Goal: Transaction & Acquisition: Subscribe to service/newsletter

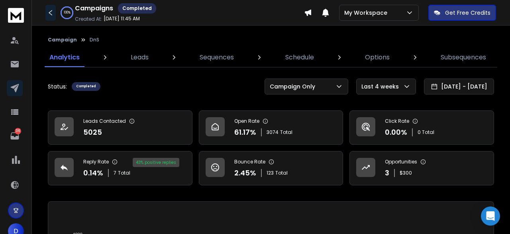
click at [48, 13] on icon at bounding box center [50, 12] width 7 height 7
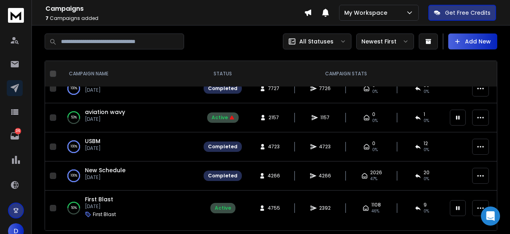
scroll to position [71, 0]
click at [480, 205] on icon "button" at bounding box center [481, 208] width 8 height 8
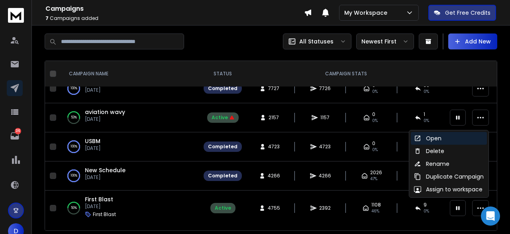
click at [437, 139] on div "Open" at bounding box center [428, 138] width 28 height 8
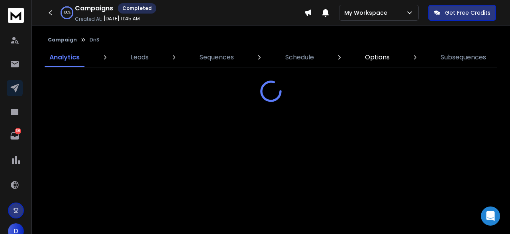
click at [371, 56] on p "Options" at bounding box center [377, 58] width 25 height 10
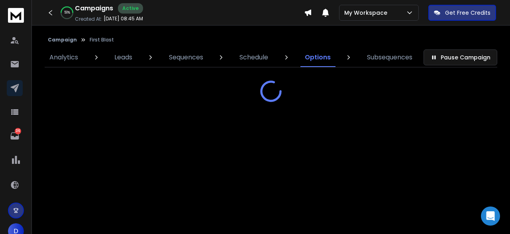
select select "**********"
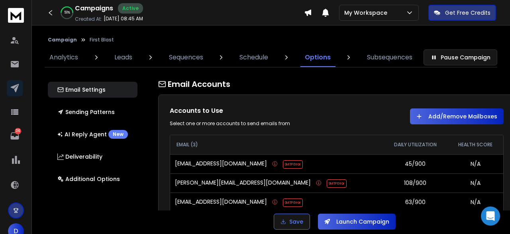
click at [63, 39] on button "Campaign" at bounding box center [62, 40] width 29 height 6
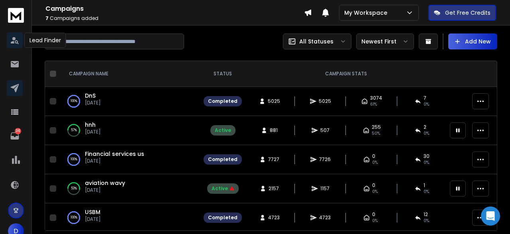
click at [20, 40] on link at bounding box center [15, 40] width 16 height 16
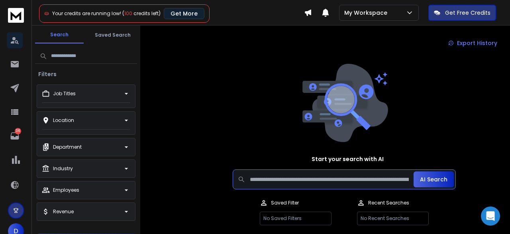
click at [187, 14] on button "Get More" at bounding box center [184, 13] width 41 height 11
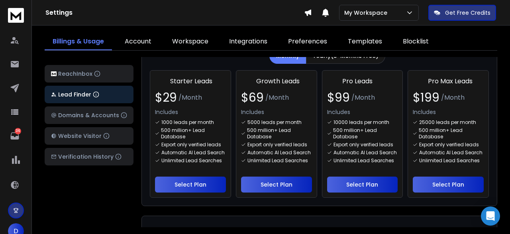
scroll to position [129, 0]
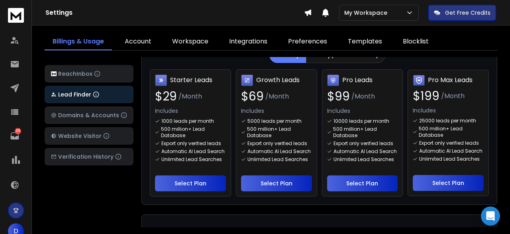
click at [289, 185] on button "Select Plan" at bounding box center [276, 183] width 71 height 16
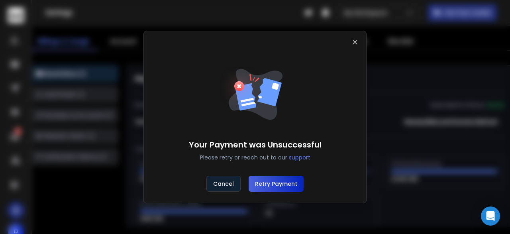
click at [219, 183] on button "Cancel" at bounding box center [223, 184] width 34 height 16
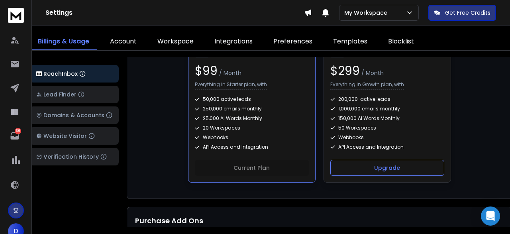
scroll to position [154, 0]
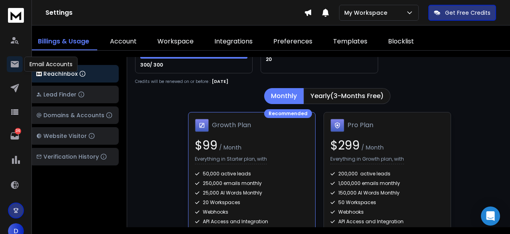
click at [17, 59] on link at bounding box center [15, 64] width 16 height 16
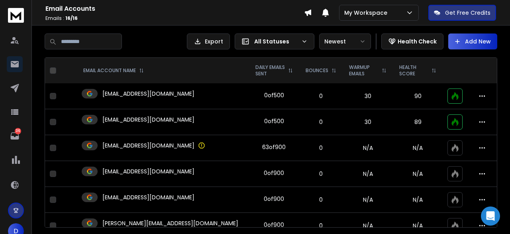
scroll to position [193, 0]
